Goal: Check status

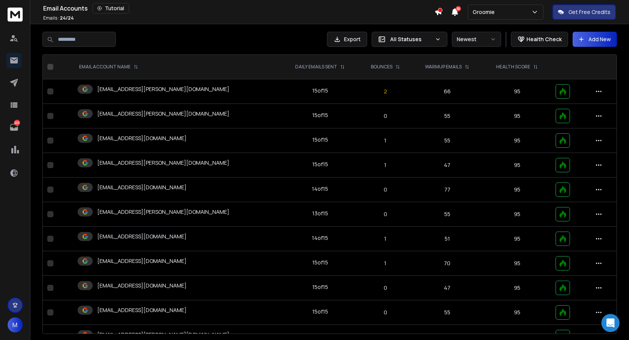
click at [513, 12] on div "Groomie" at bounding box center [506, 12] width 66 height 8
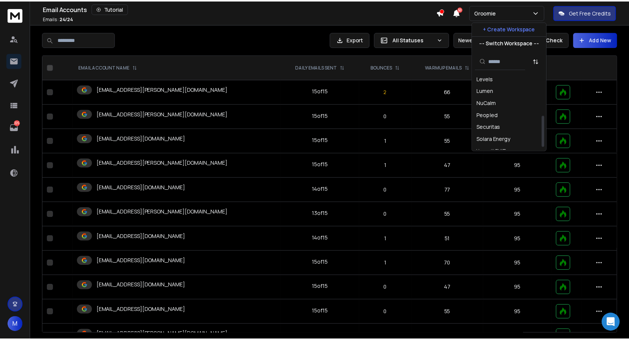
scroll to position [101, 0]
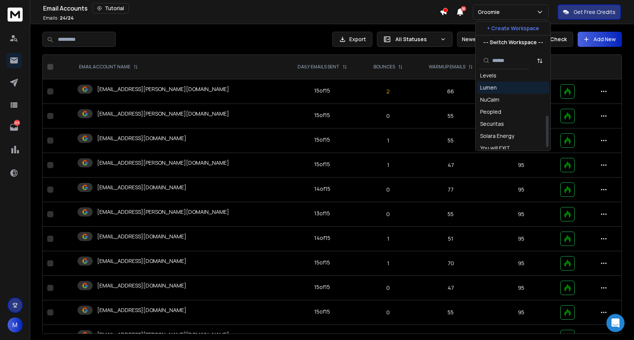
click at [506, 89] on div "Lumen" at bounding box center [513, 88] width 72 height 12
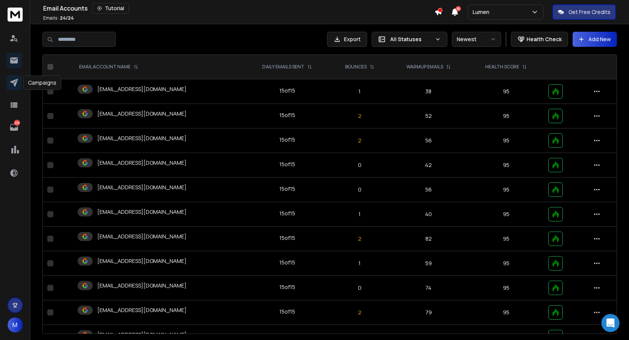
click at [15, 82] on icon at bounding box center [14, 83] width 8 height 8
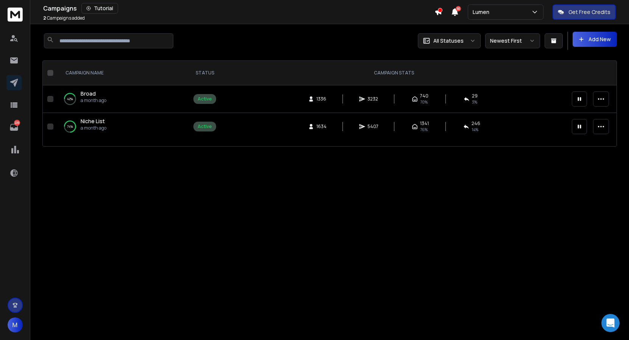
click at [121, 127] on div "74 % Niche List a month ago" at bounding box center [122, 127] width 117 height 18
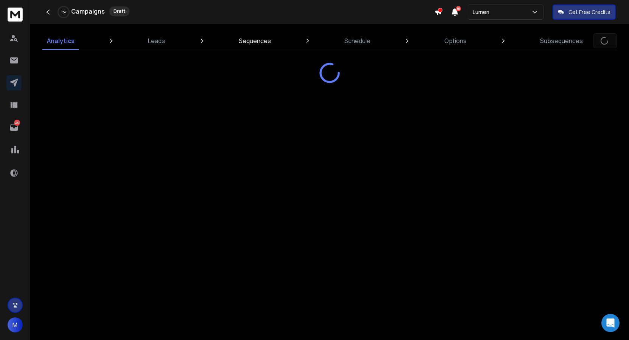
click at [260, 39] on p "Sequences" at bounding box center [255, 40] width 32 height 9
